Goal: Task Accomplishment & Management: Manage account settings

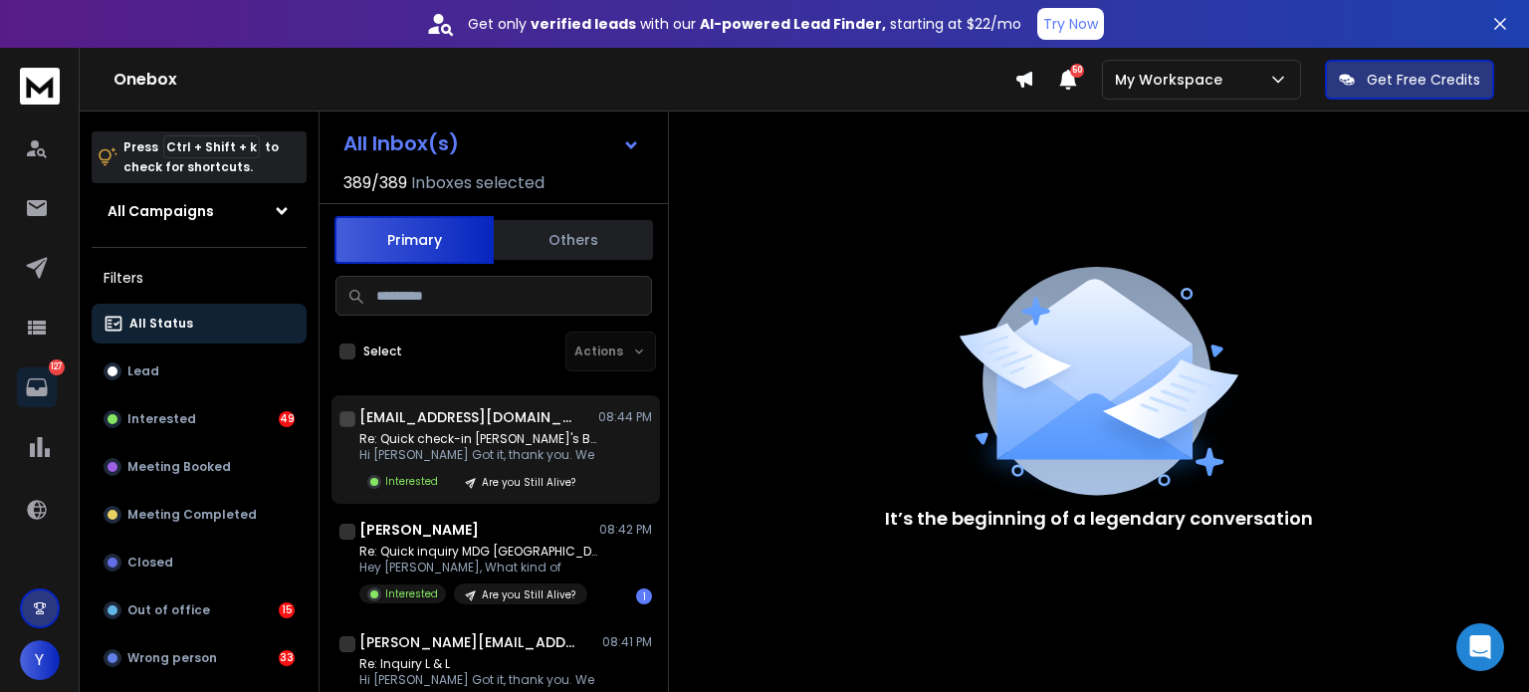
click at [518, 433] on p "Re: Quick check-in [PERSON_NAME]'s Business" at bounding box center [478, 439] width 239 height 16
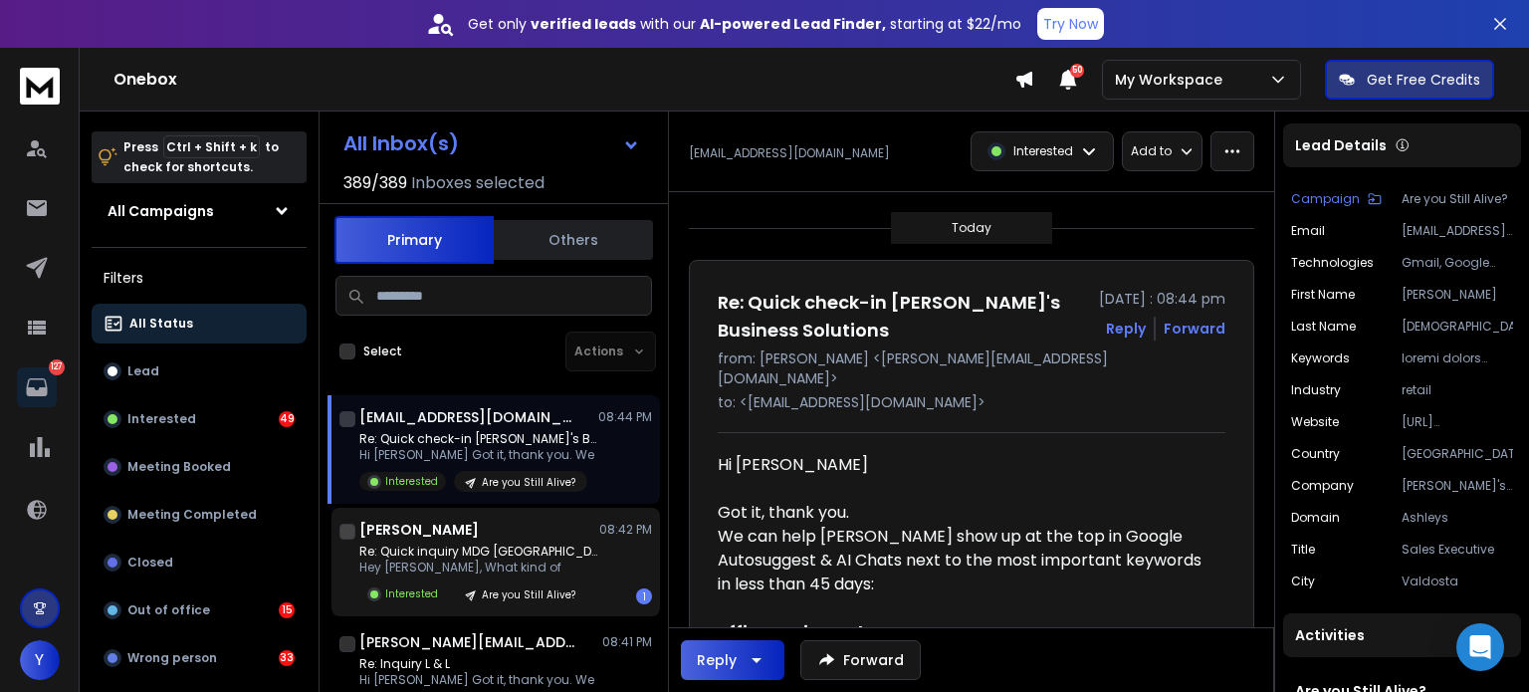
click at [494, 552] on p "Re: Quick inquiry MDG [GEOGRAPHIC_DATA]" at bounding box center [478, 551] width 239 height 16
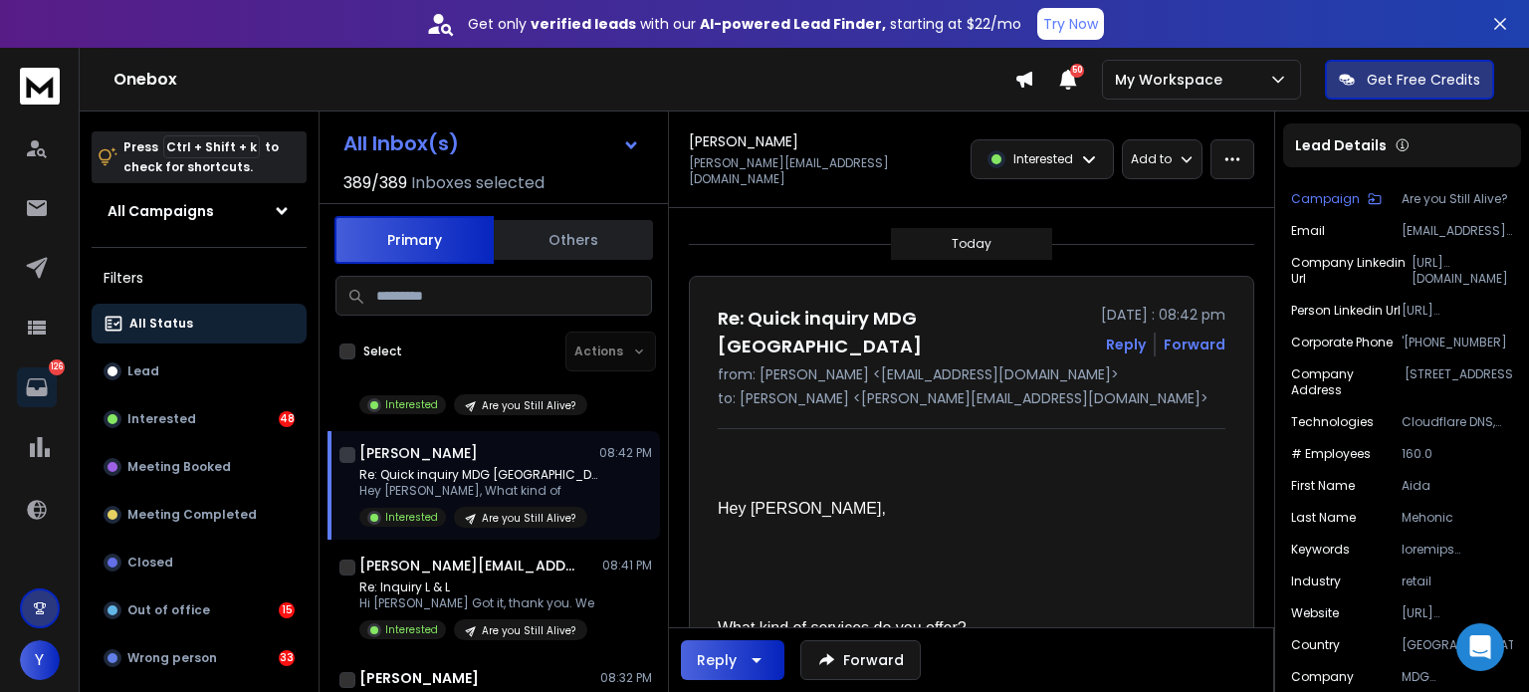
scroll to position [199, 0]
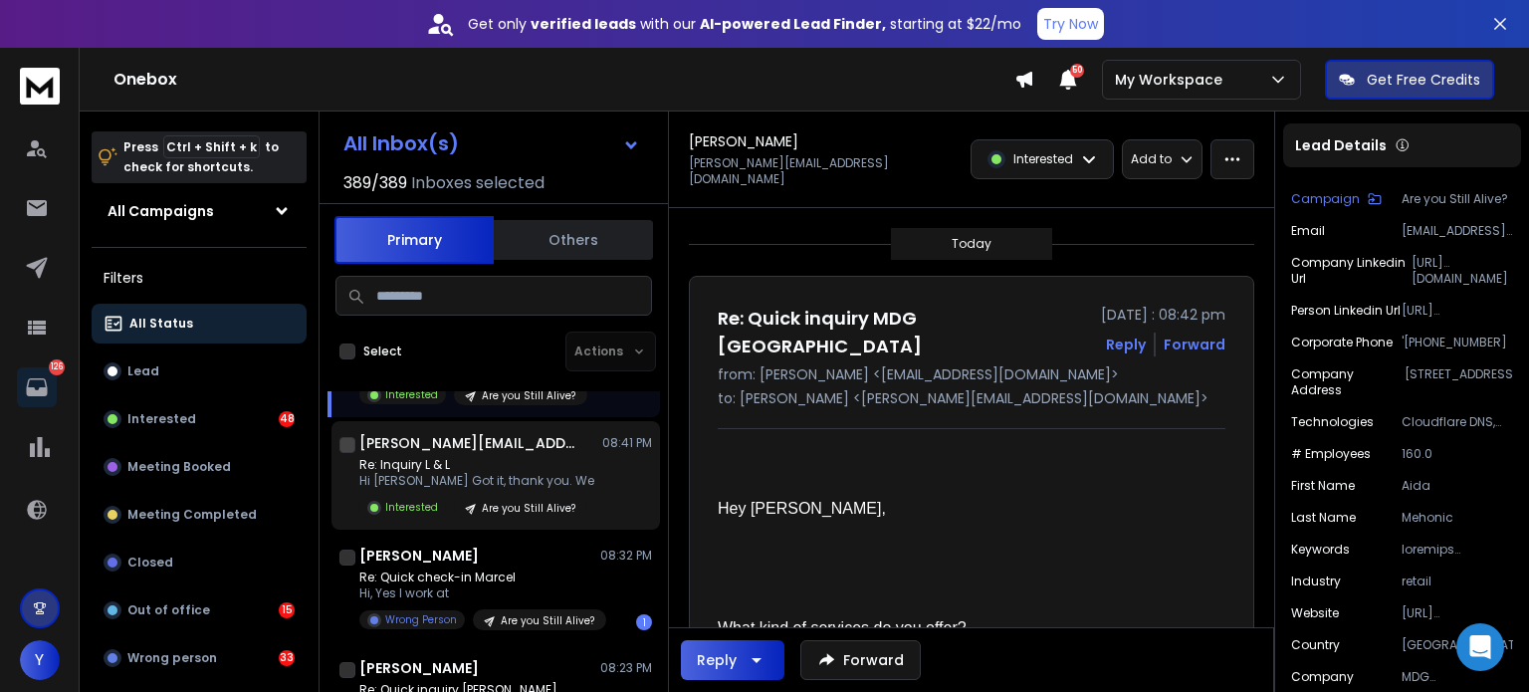
click at [529, 460] on p "Re: Inquiry L & L" at bounding box center [476, 465] width 235 height 16
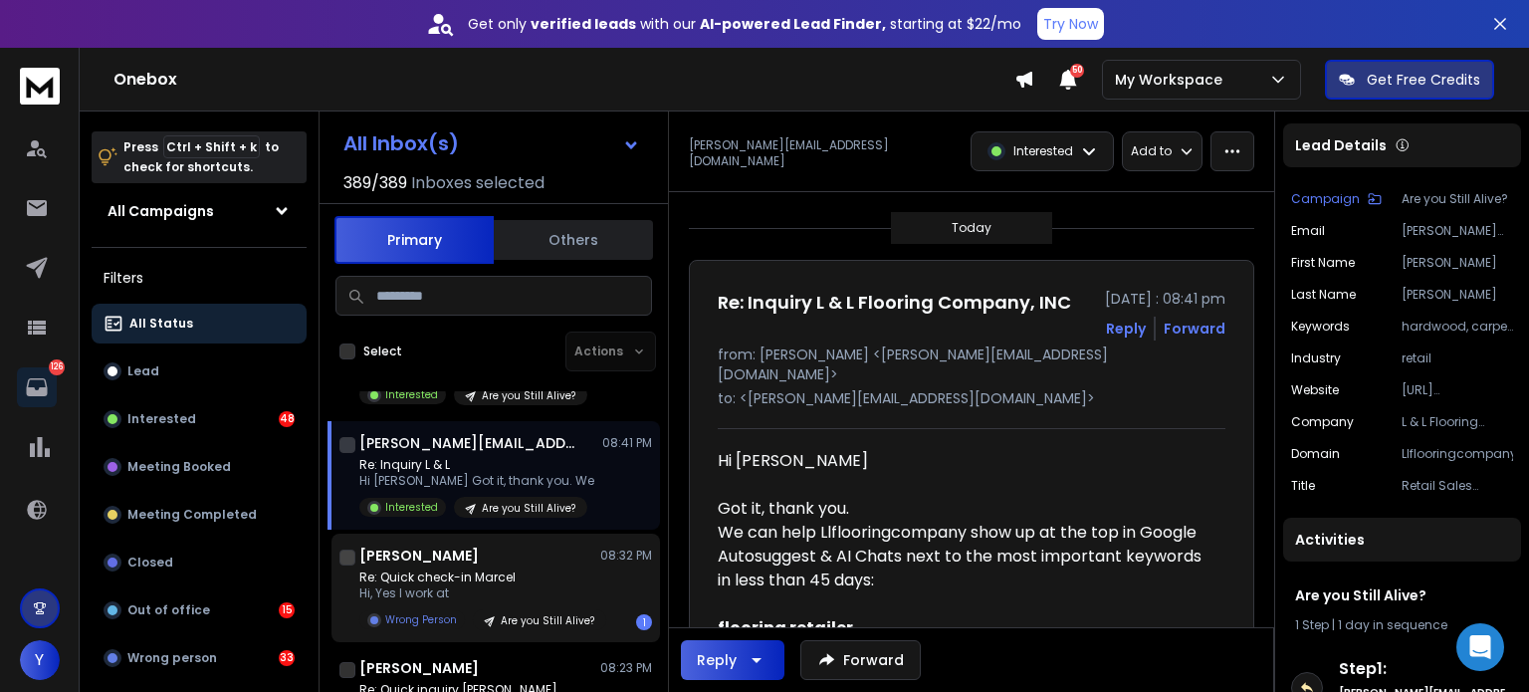
click at [523, 582] on p "Re: Quick check-in Marcel" at bounding box center [478, 577] width 239 height 16
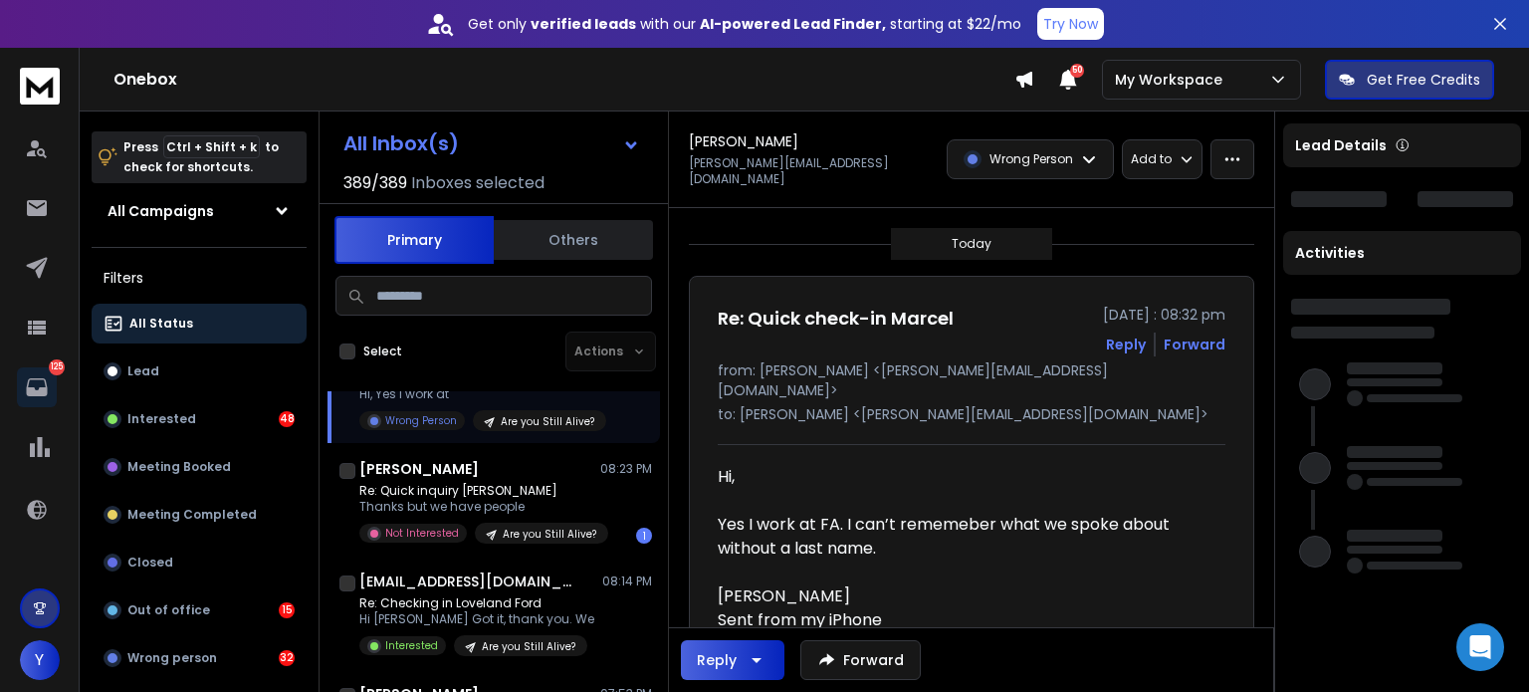
scroll to position [299, 0]
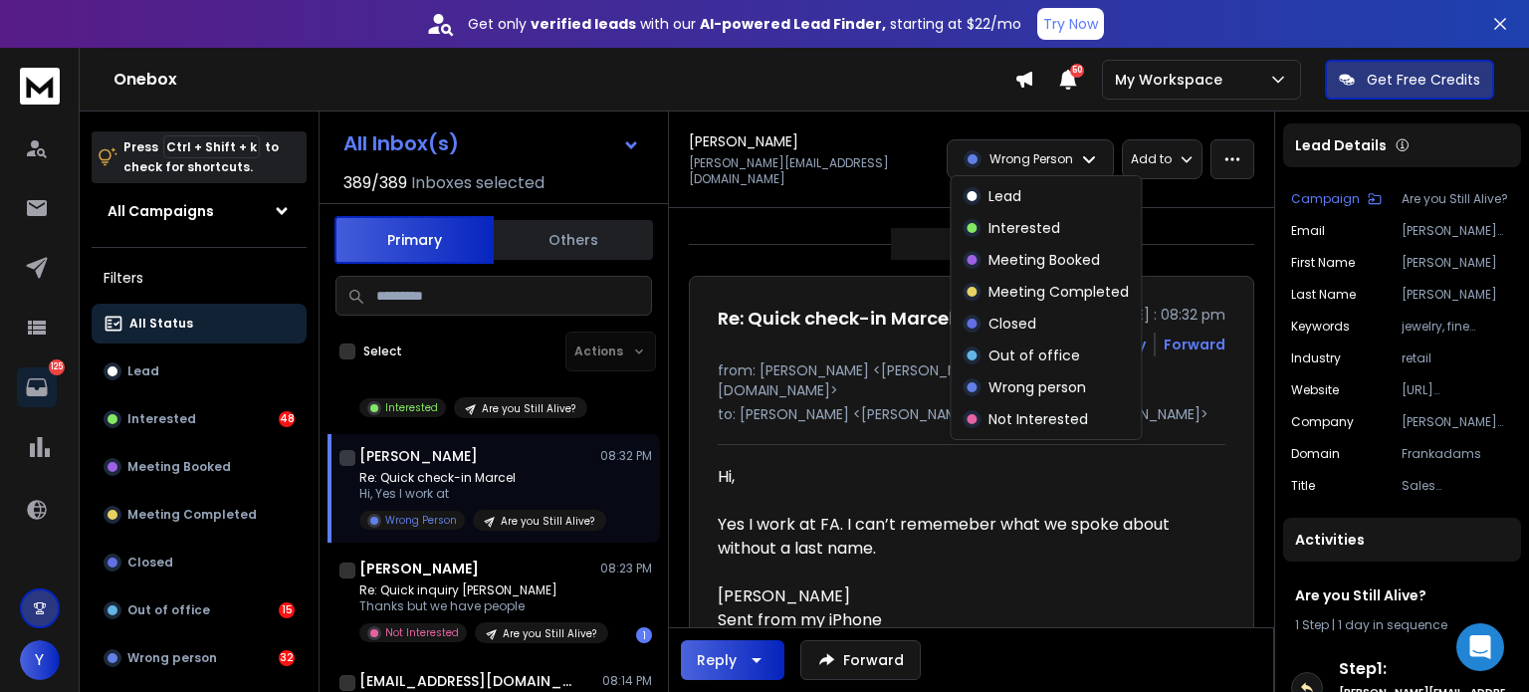
click at [1073, 153] on p "Wrong Person" at bounding box center [1031, 159] width 84 height 16
click at [1055, 226] on p "Interested" at bounding box center [1024, 228] width 72 height 20
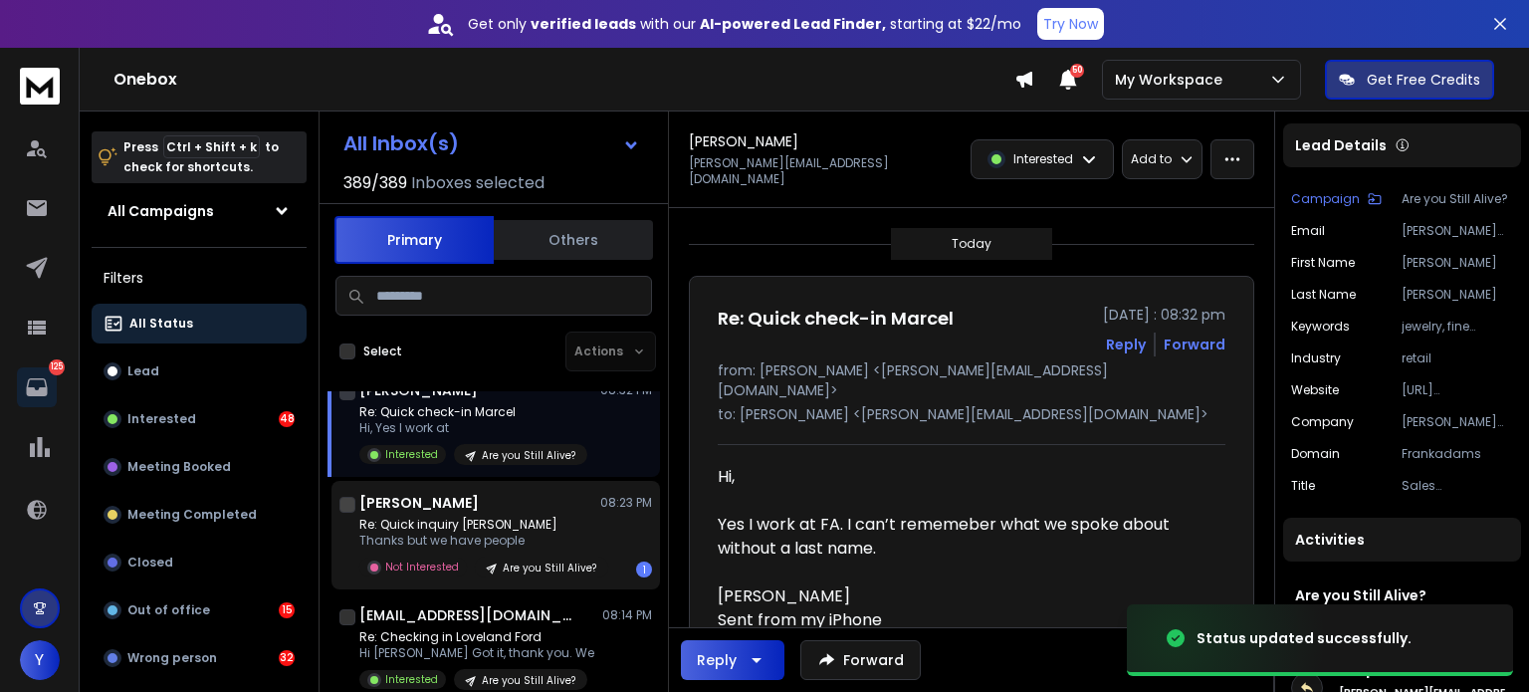
scroll to position [398, 0]
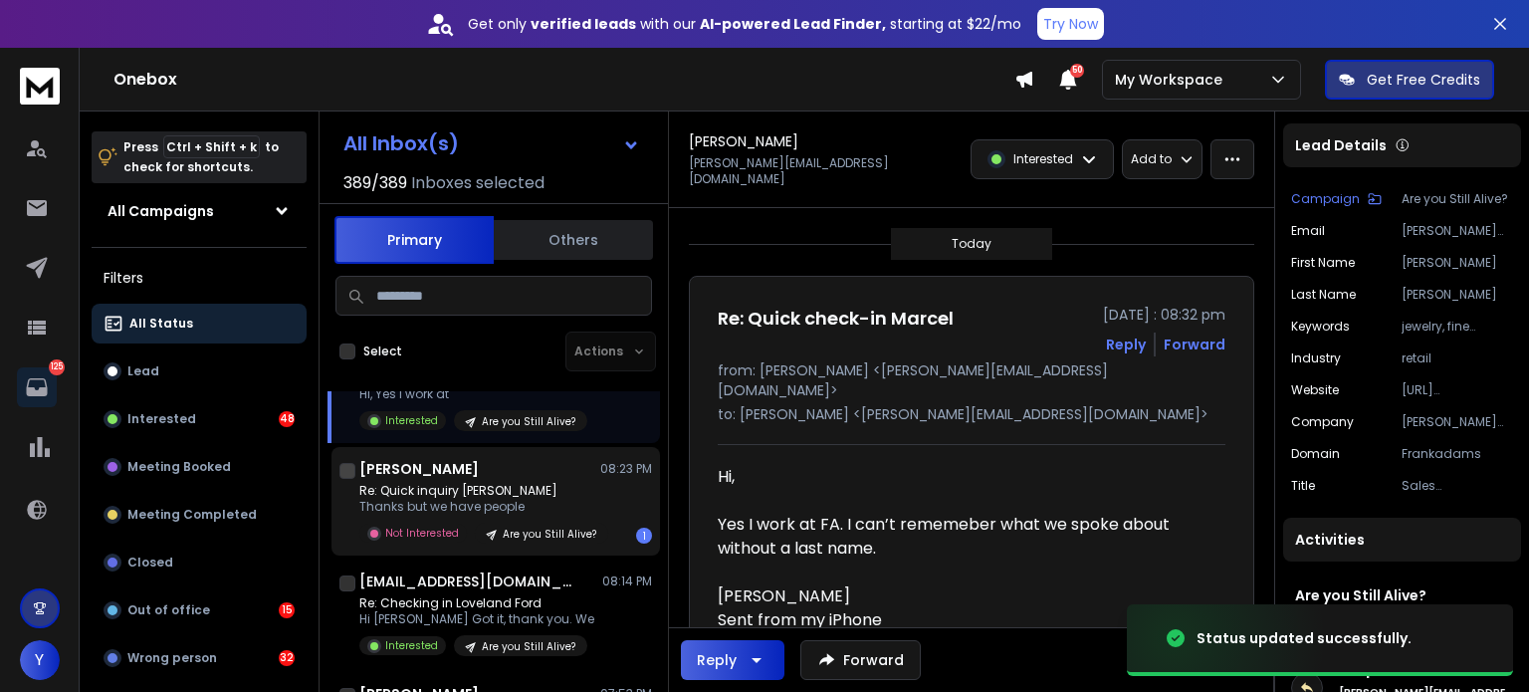
click at [527, 517] on div "Re: Quick inquiry [PERSON_NAME] Thanks but we have people Not Interested Are yo…" at bounding box center [483, 513] width 249 height 61
